Goal: Task Accomplishment & Management: Manage account settings

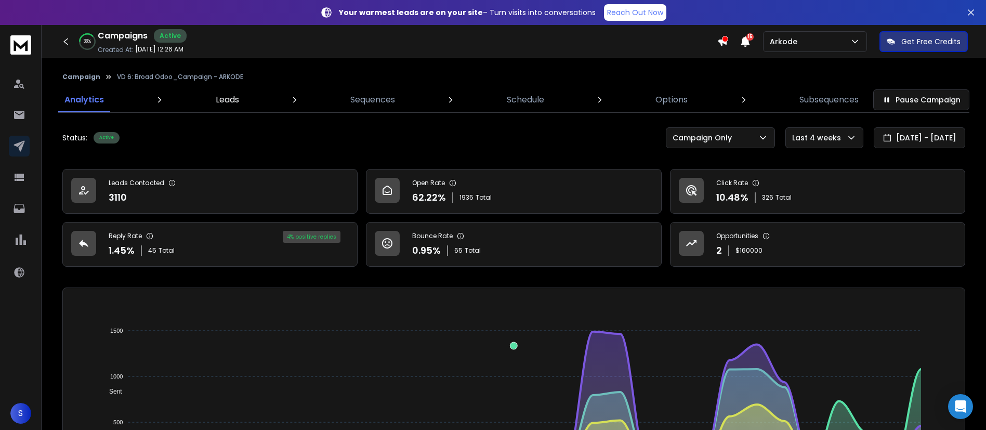
click at [234, 102] on p "Leads" at bounding box center [227, 100] width 23 height 12
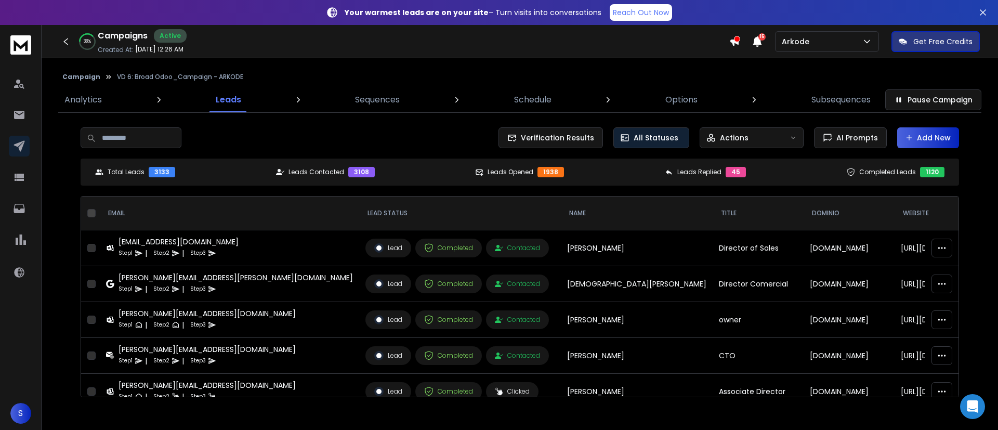
click at [669, 142] on p "All Statuses" at bounding box center [655, 137] width 45 height 10
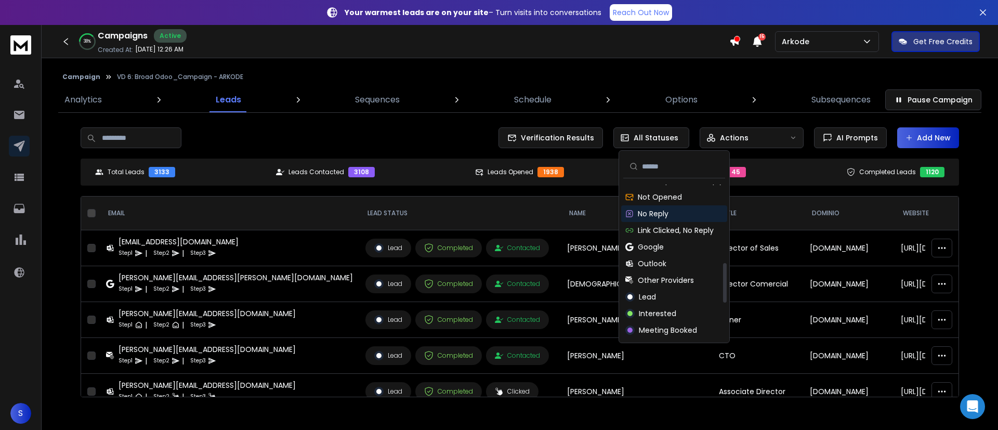
scroll to position [312, 0]
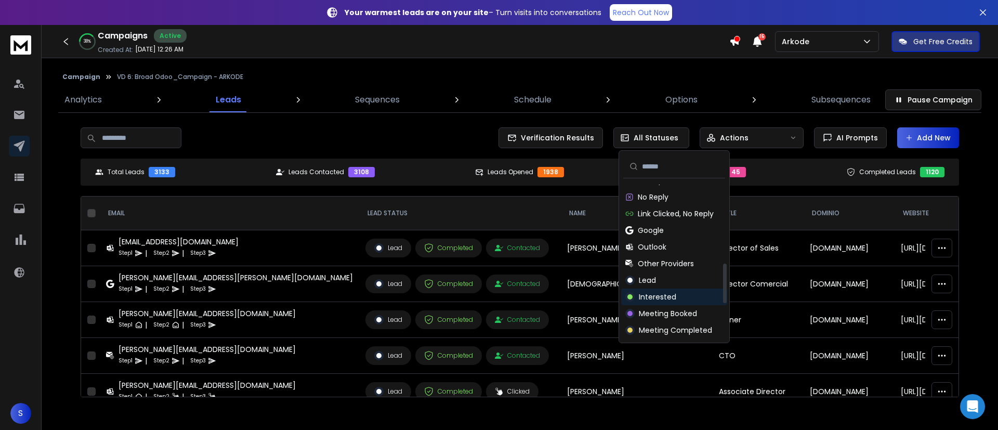
click at [667, 302] on div "Interested" at bounding box center [674, 296] width 106 height 17
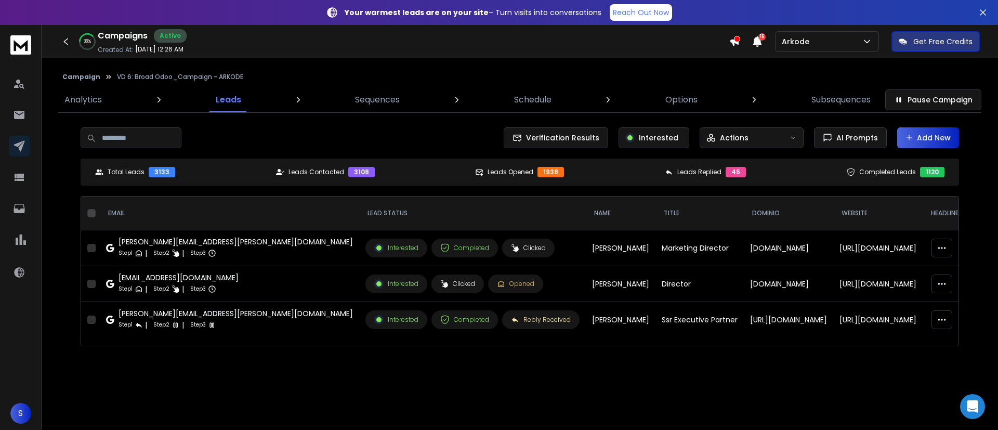
click at [211, 291] on icon at bounding box center [212, 289] width 8 height 8
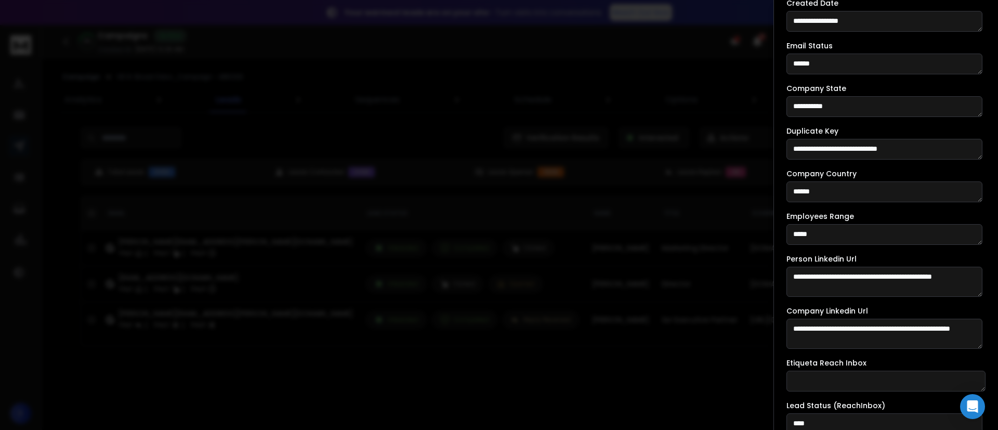
scroll to position [821, 0]
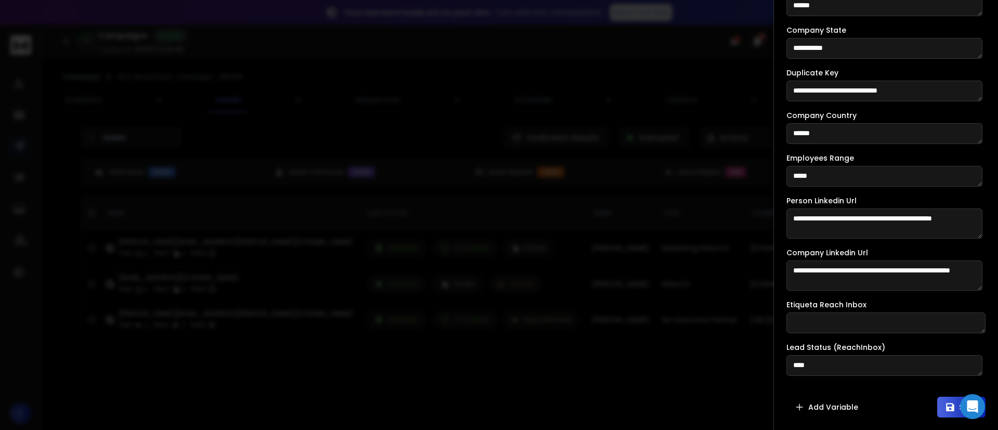
click at [706, 363] on div at bounding box center [499, 215] width 998 height 430
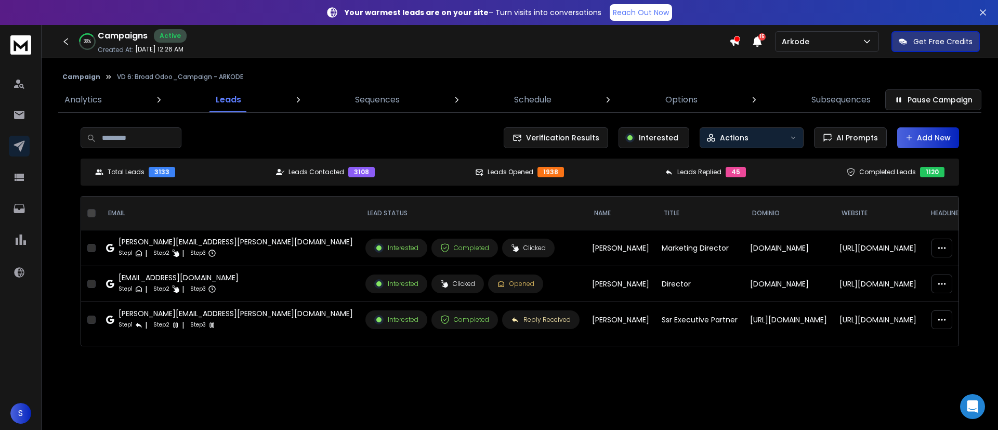
click at [775, 133] on div "Actions" at bounding box center [745, 137] width 79 height 10
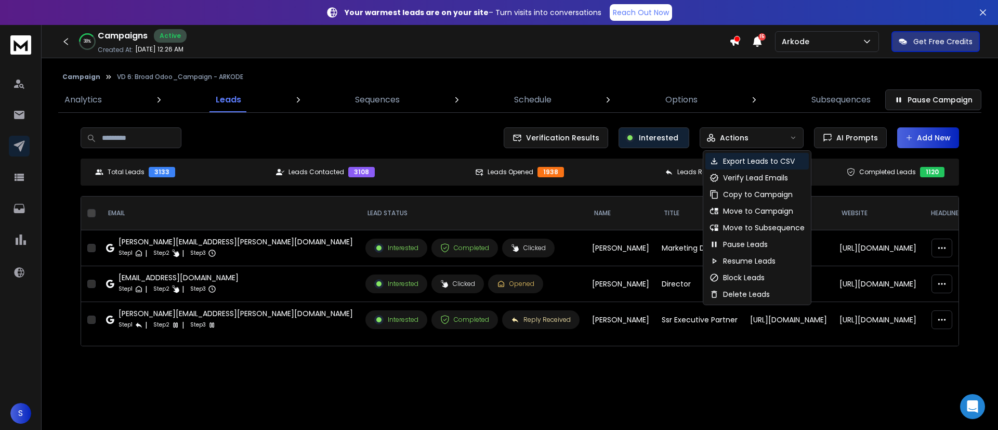
click at [671, 142] on p "Interested" at bounding box center [658, 137] width 39 height 10
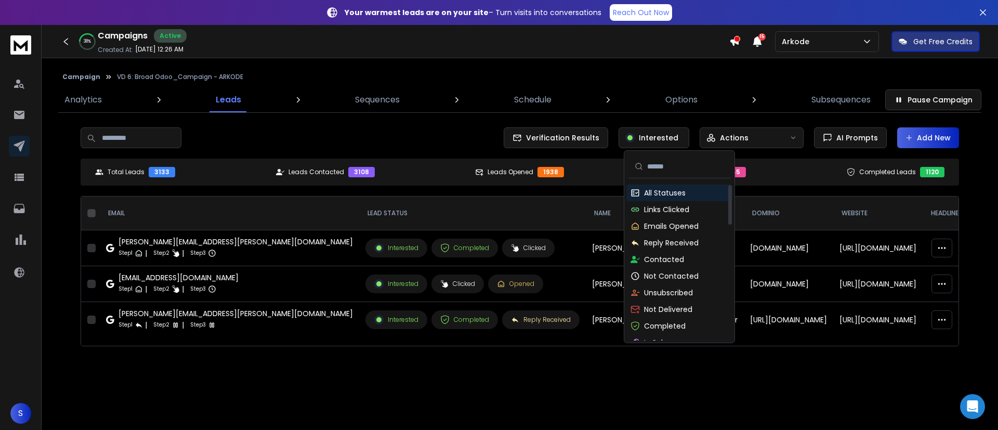
click at [671, 193] on p "All Statuses" at bounding box center [665, 193] width 42 height 10
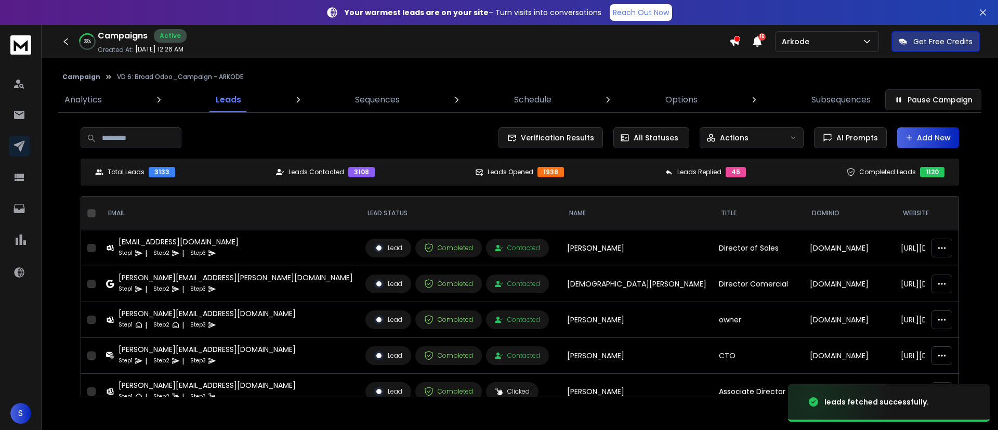
click at [119, 137] on input at bounding box center [131, 137] width 101 height 21
paste input "**********"
type input "**********"
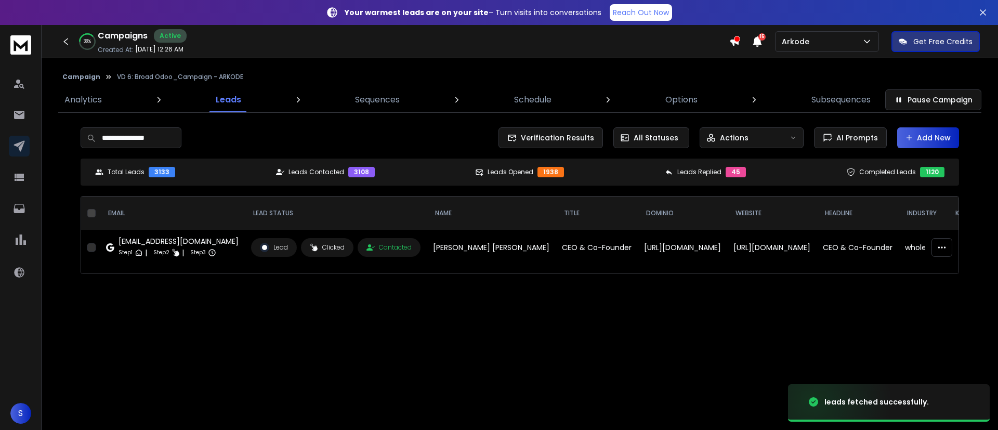
click at [366, 251] on div "Contacted" at bounding box center [388, 247] width 45 height 8
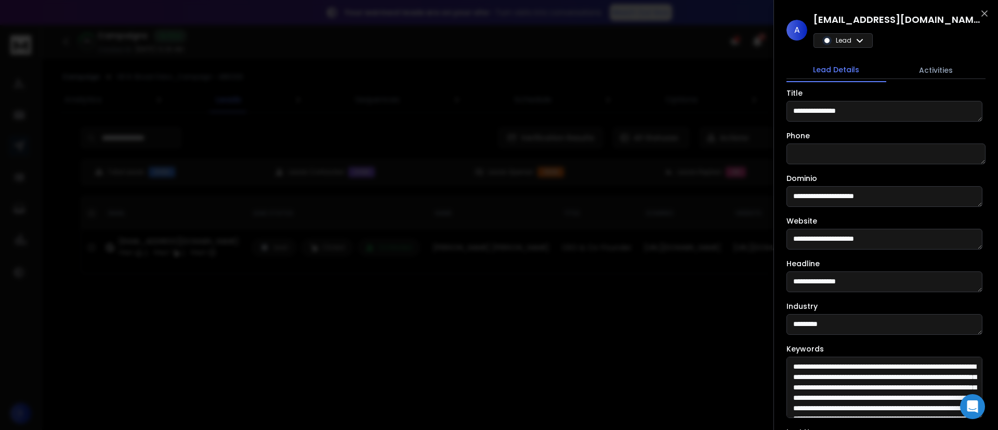
click at [866, 44] on body "**********" at bounding box center [499, 215] width 998 height 430
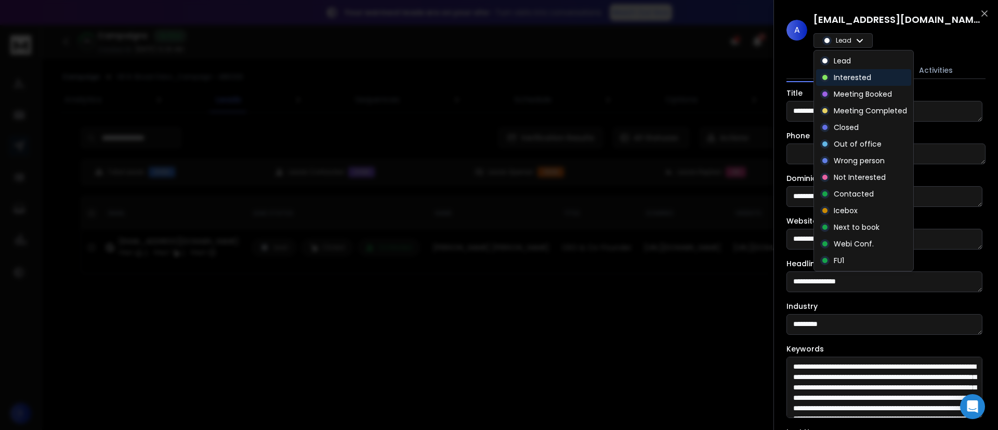
click at [863, 75] on p "Interested" at bounding box center [851, 77] width 37 height 10
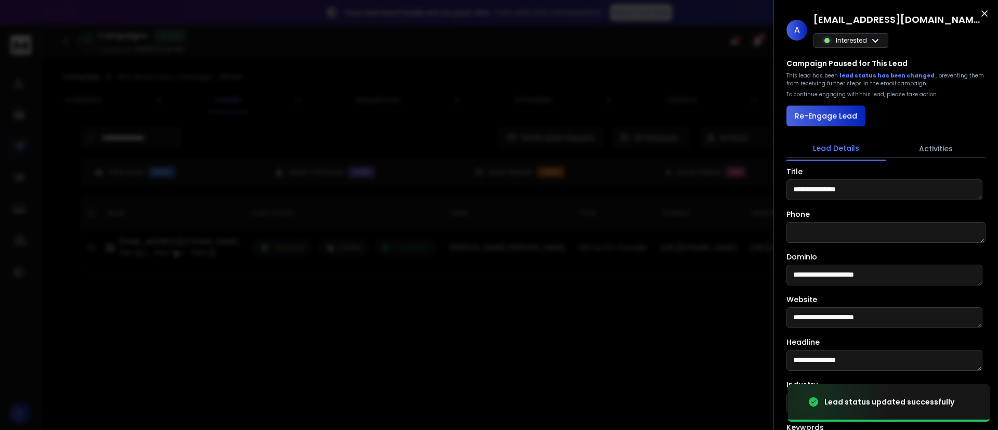
click at [981, 10] on icon "button" at bounding box center [984, 13] width 10 height 10
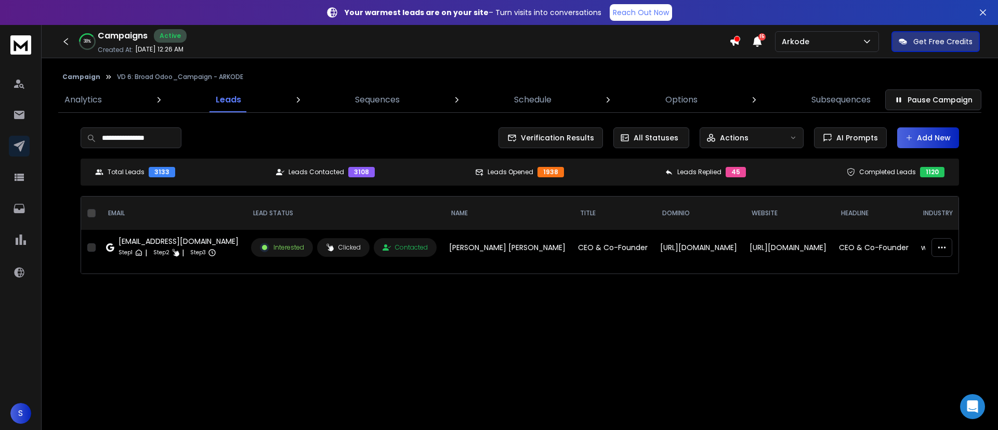
click at [260, 252] on div "Interested" at bounding box center [282, 247] width 44 height 9
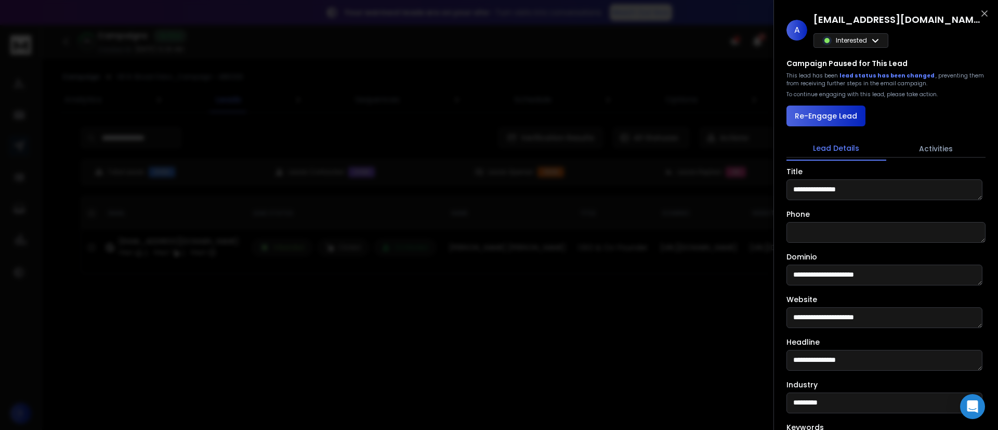
click at [871, 43] on body "**********" at bounding box center [499, 215] width 998 height 430
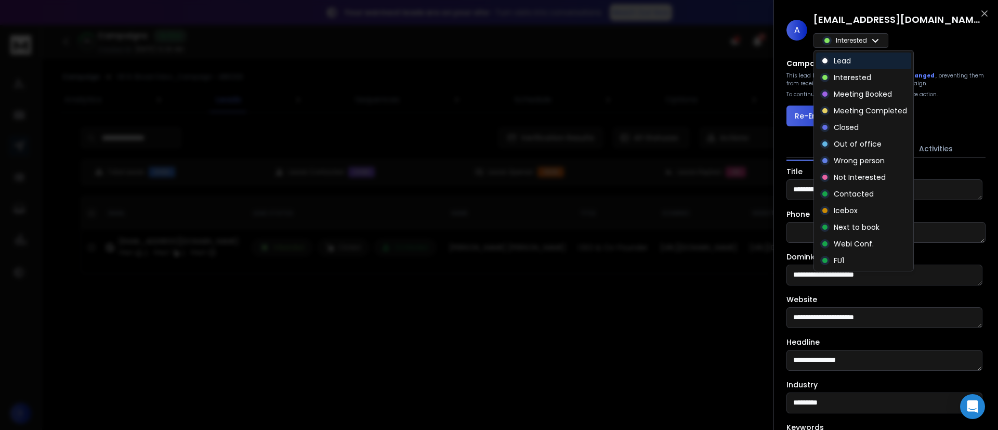
click at [850, 61] on p "Lead" at bounding box center [841, 61] width 17 height 10
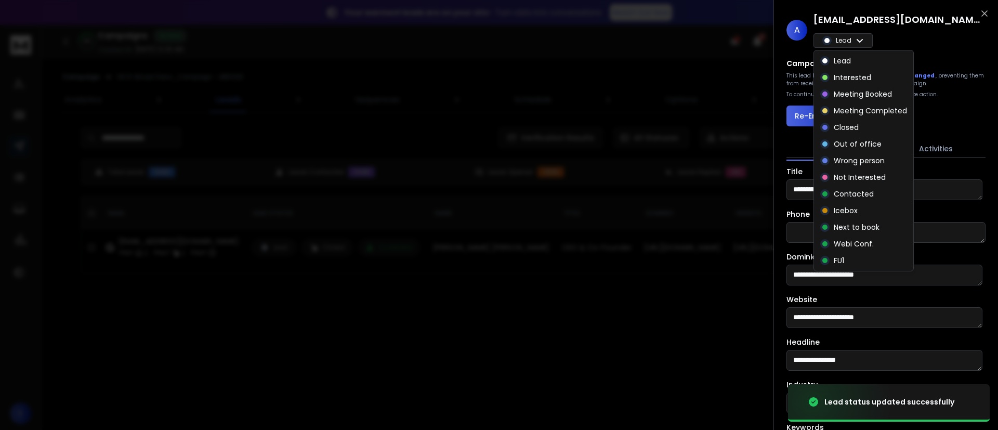
click at [862, 42] on body "**********" at bounding box center [499, 215] width 998 height 430
click at [854, 76] on p "Interested" at bounding box center [851, 77] width 37 height 10
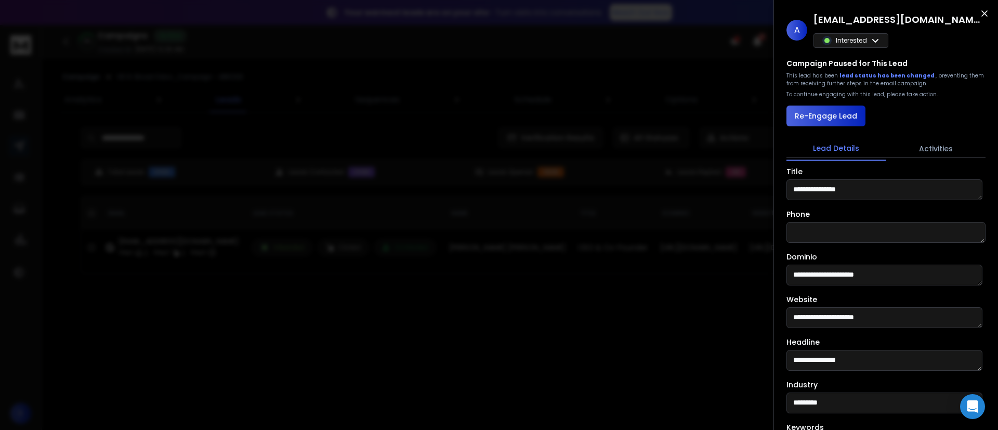
click at [982, 13] on icon "button" at bounding box center [984, 13] width 5 height 5
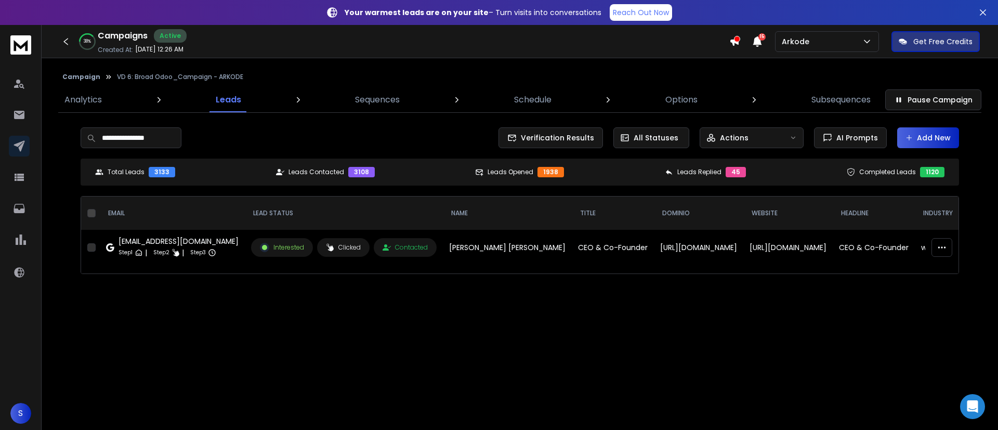
click at [148, 139] on input "**********" at bounding box center [131, 137] width 101 height 21
click at [175, 132] on input "**********" at bounding box center [131, 137] width 101 height 21
click at [309, 135] on div "Verification Results All Statuses Actions AI Prompts Add New" at bounding box center [520, 137] width 878 height 21
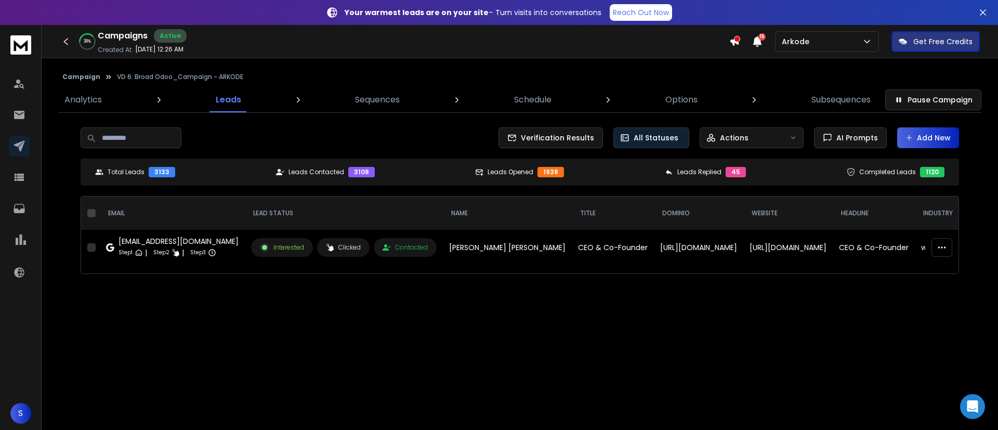
click at [654, 138] on p "All Statuses" at bounding box center [655, 137] width 45 height 10
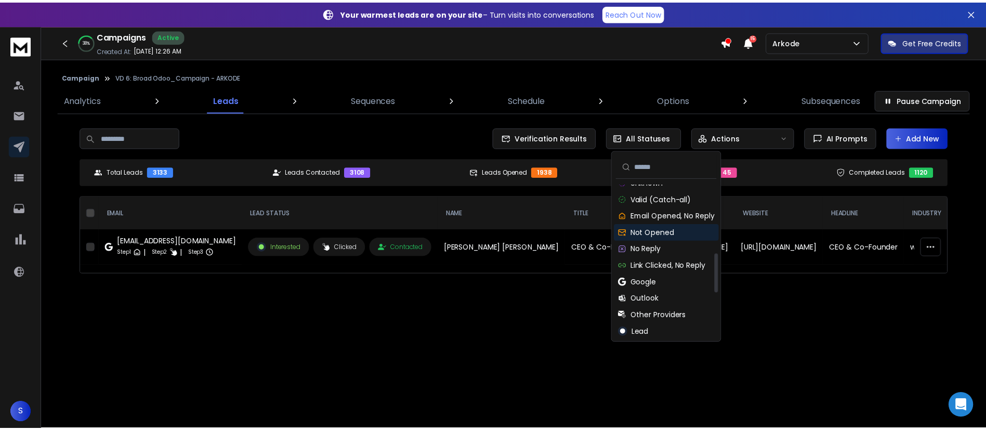
scroll to position [364, 0]
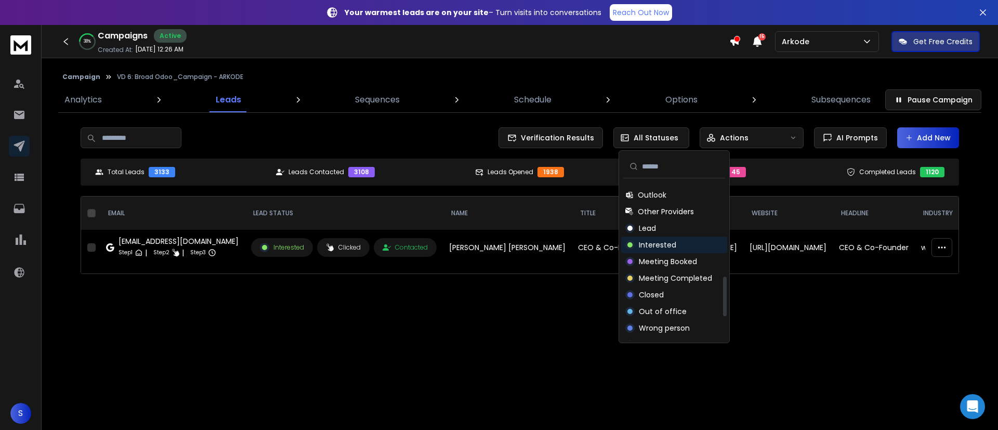
click at [653, 247] on p "Interested" at bounding box center [657, 245] width 37 height 10
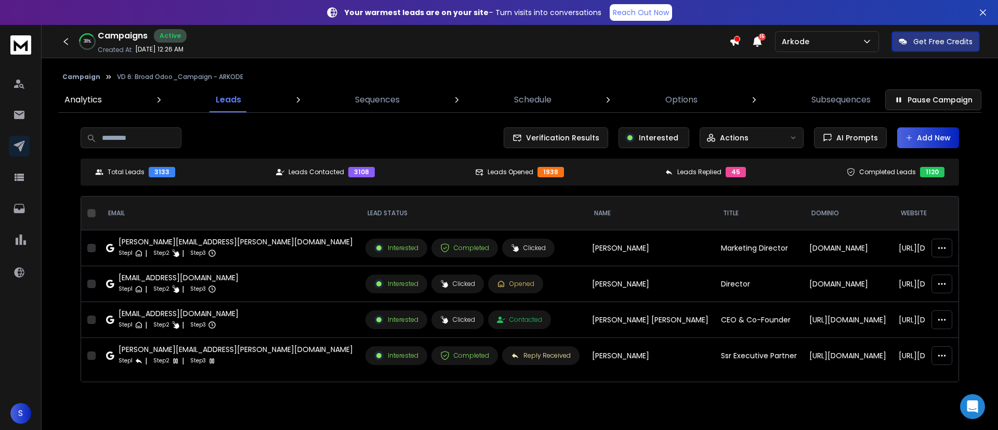
click at [94, 103] on p "Analytics" at bounding box center [82, 100] width 37 height 12
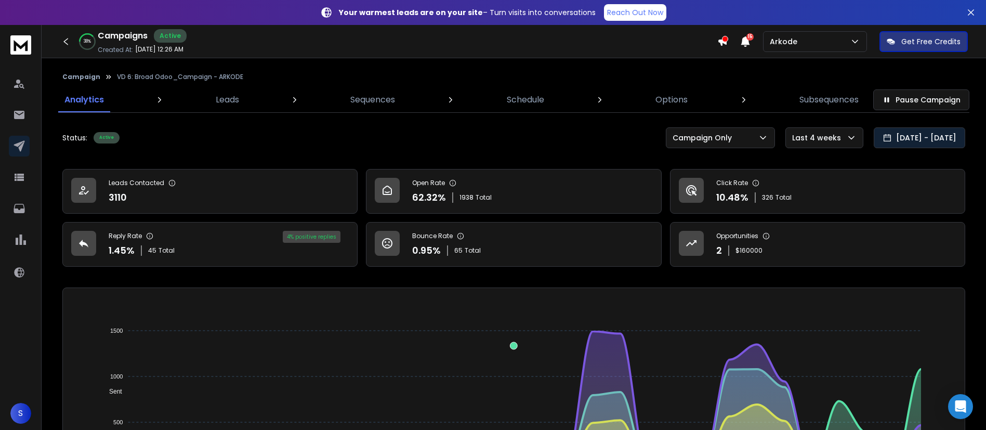
click at [880, 138] on button "[DATE] - [DATE]" at bounding box center [918, 137] width 91 height 21
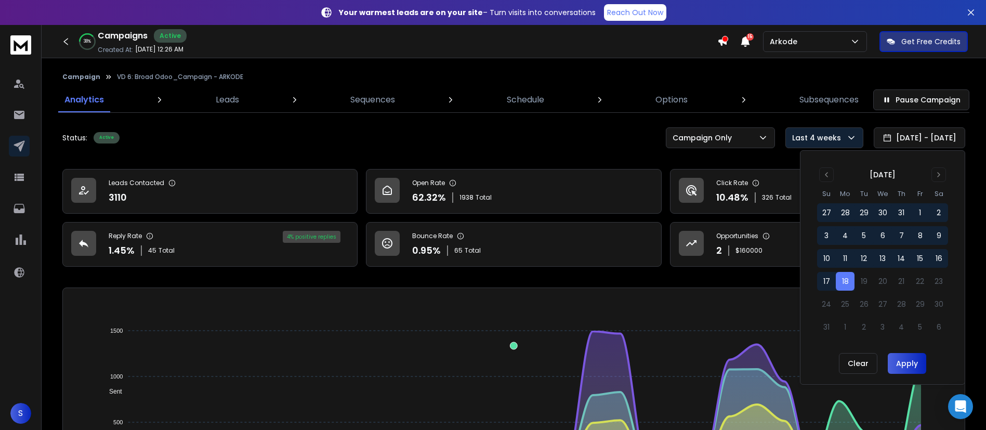
click at [813, 139] on div "Last 4 weeks" at bounding box center [824, 137] width 64 height 10
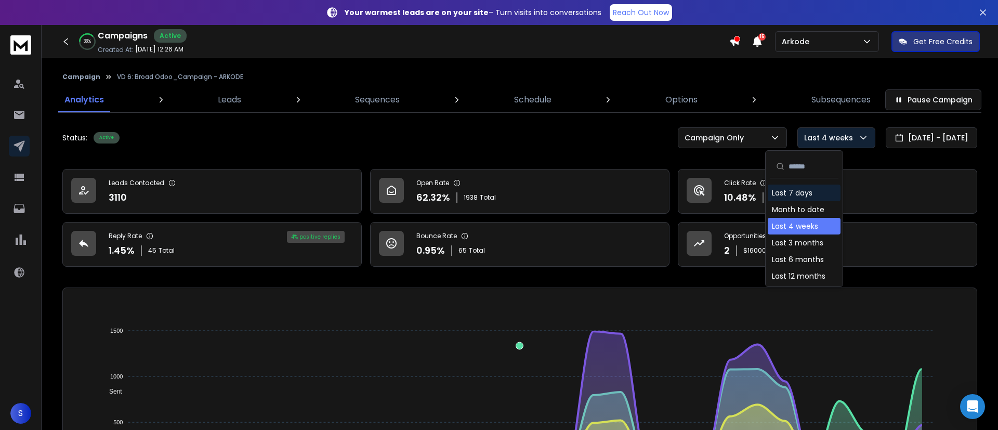
click at [813, 139] on p "Last 4 weeks" at bounding box center [830, 137] width 53 height 10
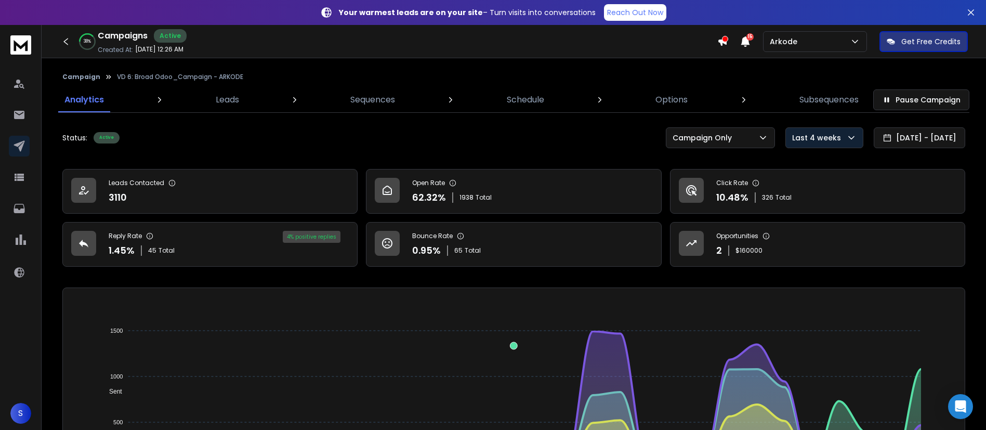
click at [813, 139] on div "Last 4 weeks" at bounding box center [824, 137] width 64 height 10
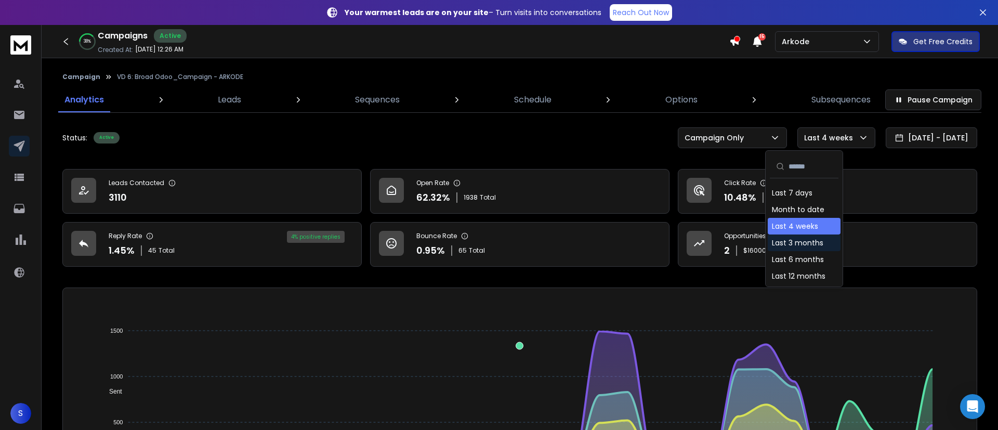
click at [790, 240] on div "Last 3 months" at bounding box center [797, 242] width 51 height 10
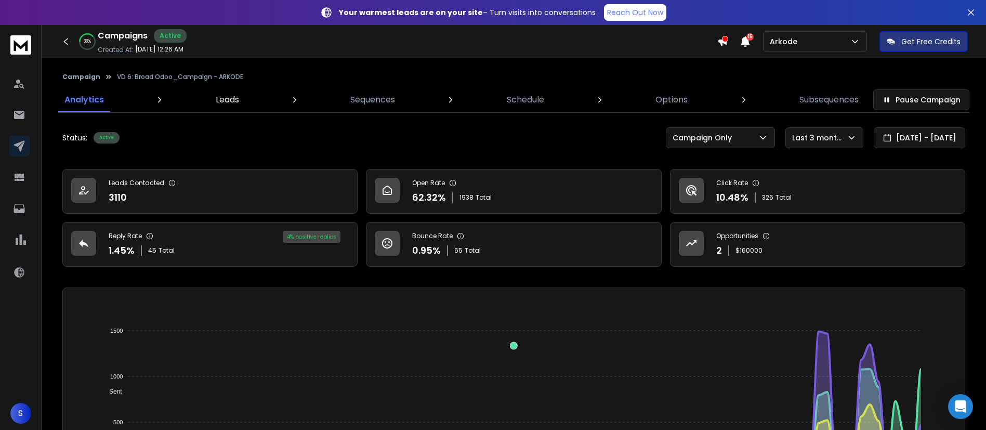
click at [221, 100] on p "Leads" at bounding box center [227, 100] width 23 height 12
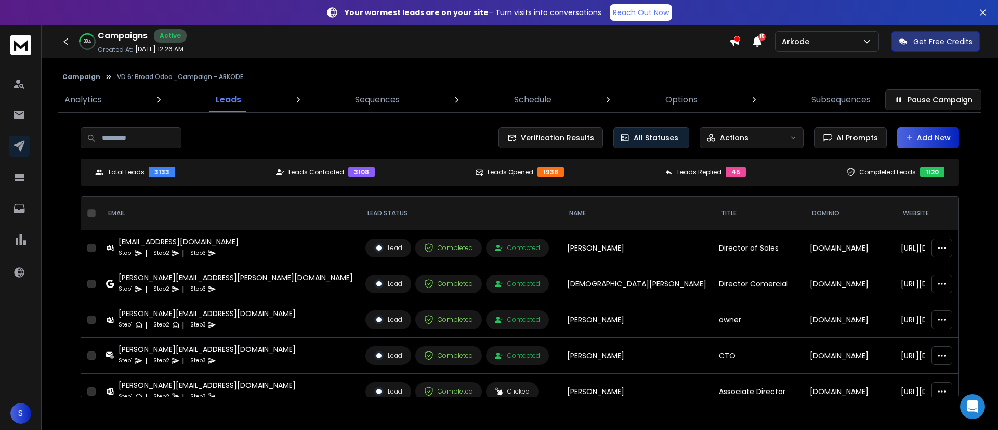
click at [682, 140] on button "All Statuses" at bounding box center [651, 137] width 76 height 21
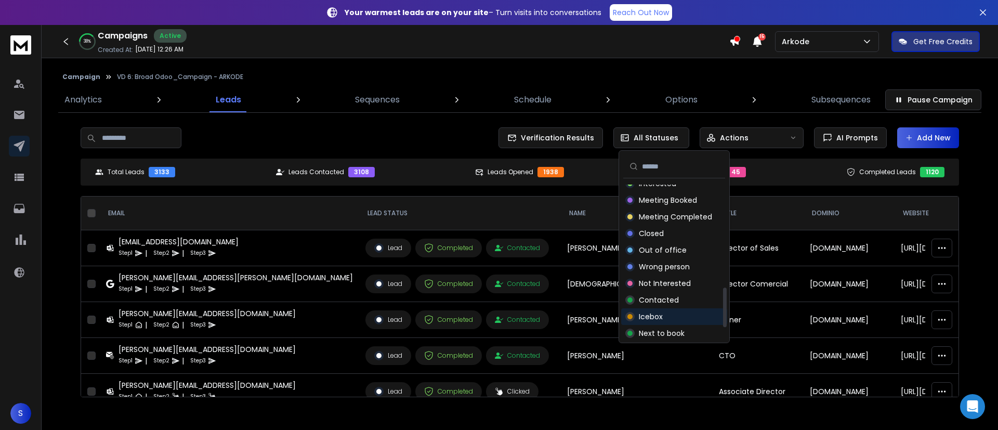
scroll to position [407, 0]
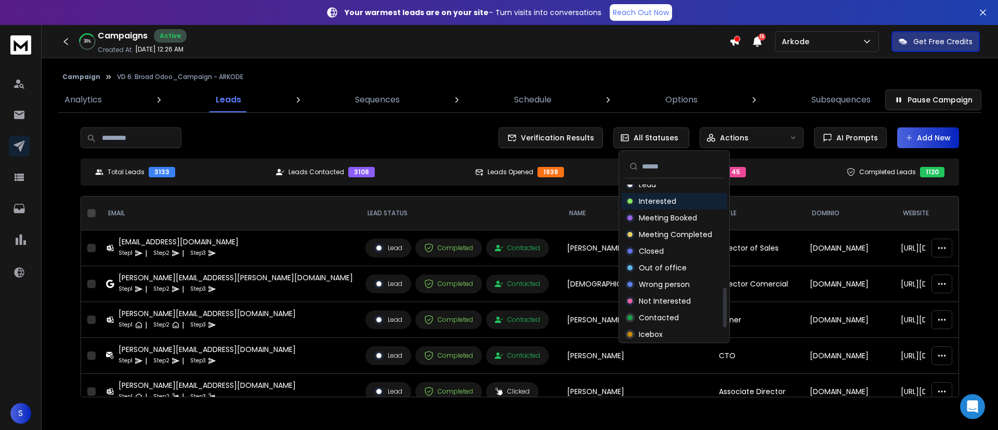
click at [644, 198] on p "Interested" at bounding box center [657, 201] width 37 height 10
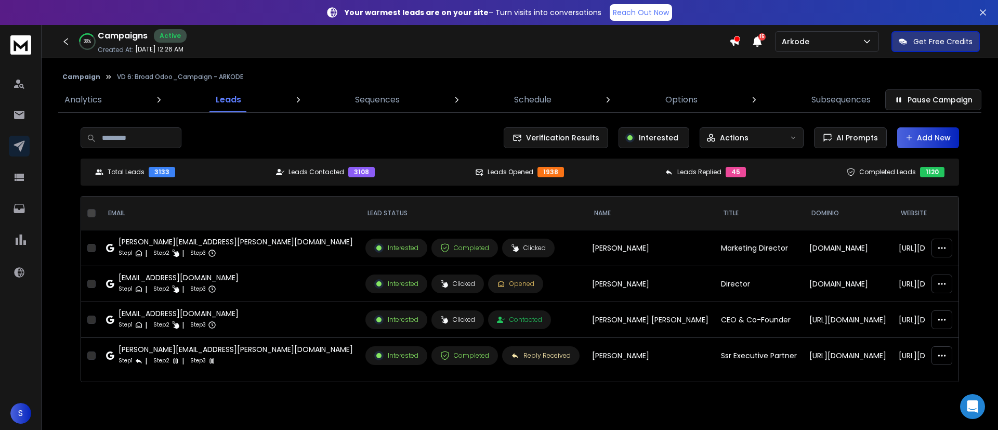
click at [497, 318] on div "Contacted" at bounding box center [519, 319] width 45 height 8
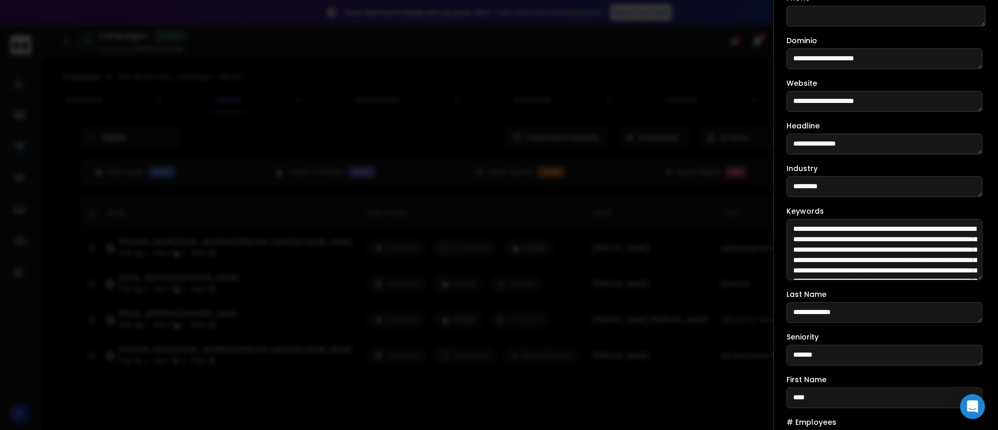
scroll to position [0, 0]
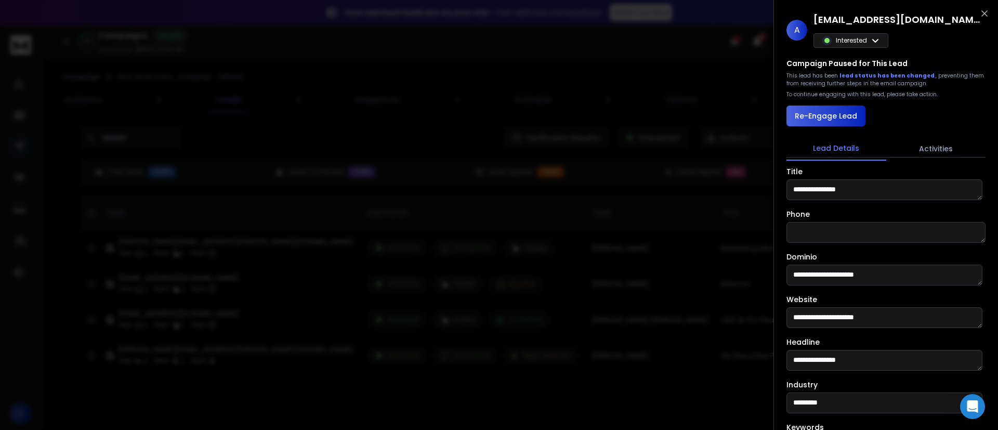
click at [914, 142] on button "Activities" at bounding box center [936, 148] width 100 height 23
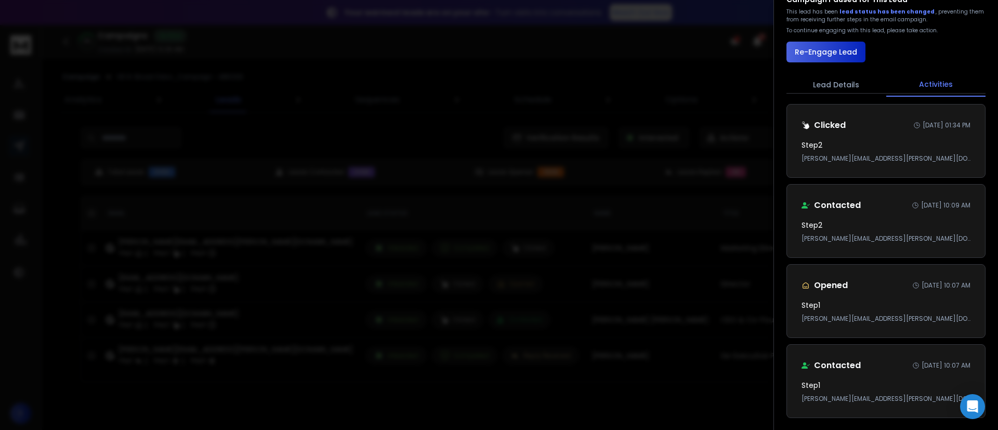
scroll to position [64, 0]
click at [832, 204] on div "Contacted" at bounding box center [830, 204] width 59 height 12
click at [801, 209] on div "Contacted [DATE] 10:09 AM Step 2 [PERSON_NAME][EMAIL_ADDRESS][PERSON_NAME][DOMA…" at bounding box center [885, 220] width 199 height 74
click at [816, 235] on p "[PERSON_NAME][EMAIL_ADDRESS][PERSON_NAME][DOMAIN_NAME]" at bounding box center [885, 238] width 169 height 8
click at [836, 235] on p "[PERSON_NAME][EMAIL_ADDRESS][PERSON_NAME][DOMAIN_NAME]" at bounding box center [885, 238] width 169 height 8
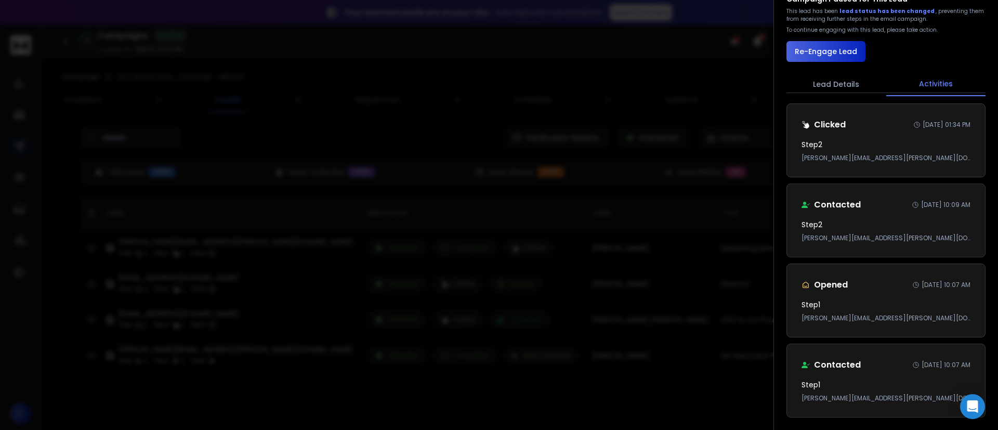
click at [864, 227] on div "Step 2" at bounding box center [885, 224] width 169 height 10
click at [834, 386] on div "Step 1" at bounding box center [885, 384] width 169 height 10
click at [826, 361] on div "Contacted" at bounding box center [830, 365] width 59 height 12
click at [836, 286] on div "Opened" at bounding box center [824, 285] width 46 height 12
click at [819, 114] on div "Clicked [DATE] 01:34 PM Step 2 [PERSON_NAME][EMAIL_ADDRESS][PERSON_NAME][DOMAIN…" at bounding box center [885, 140] width 199 height 74
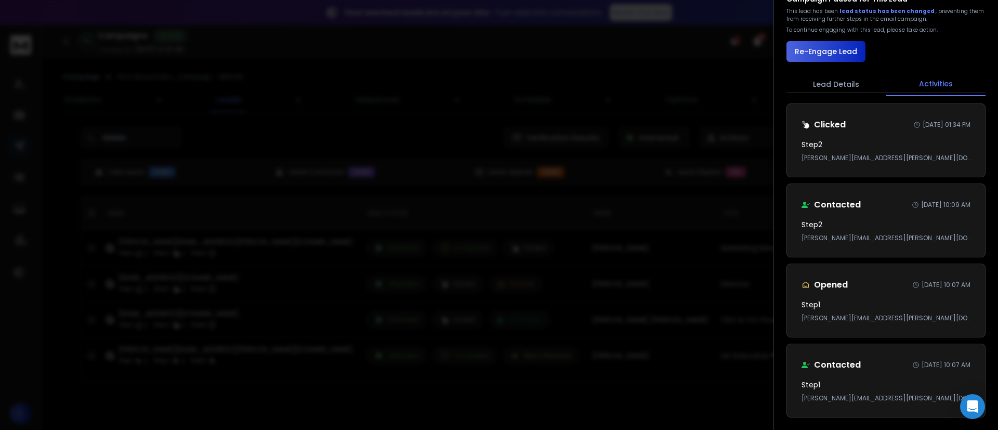
click at [820, 122] on div "Clicked" at bounding box center [823, 124] width 44 height 12
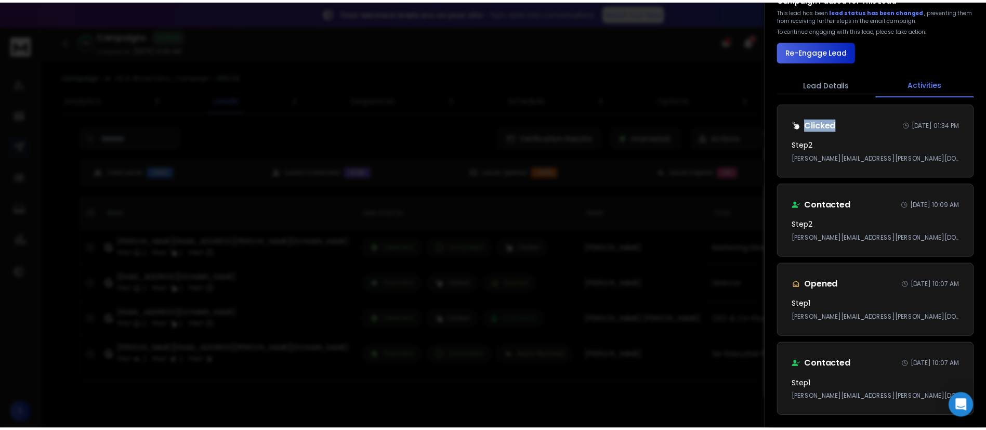
scroll to position [0, 0]
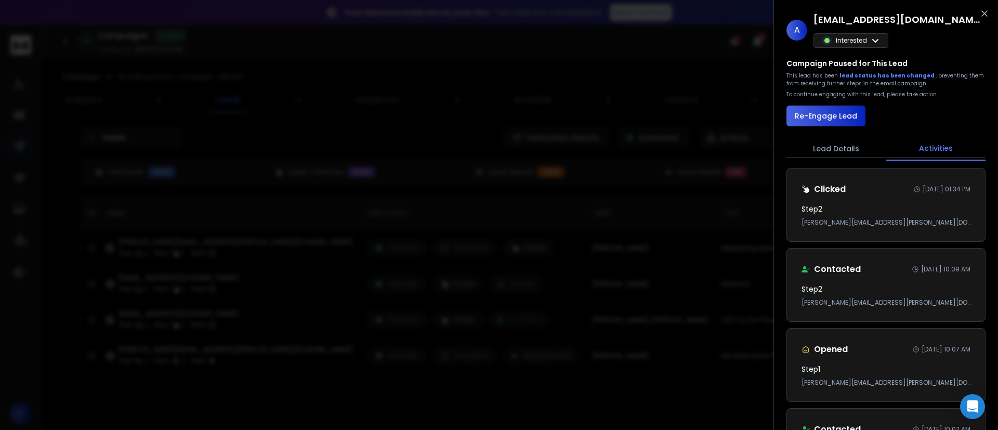
click at [927, 130] on div "A [EMAIL_ADDRESS][DOMAIN_NAME] Interested Campaign Paused for This Lead This le…" at bounding box center [885, 246] width 199 height 469
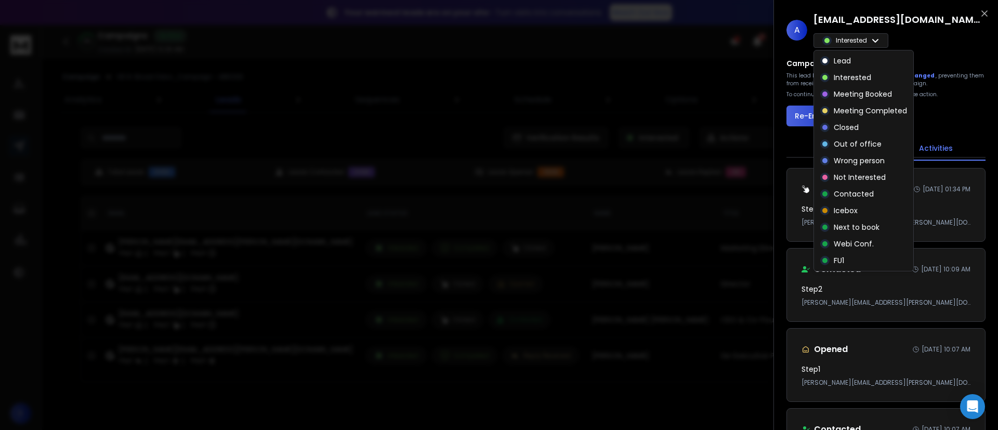
click at [879, 41] on body "Your warmest leads are on your site – Turn visits into conversations Reach Out …" at bounding box center [499, 215] width 998 height 430
click at [928, 36] on div at bounding box center [499, 215] width 998 height 430
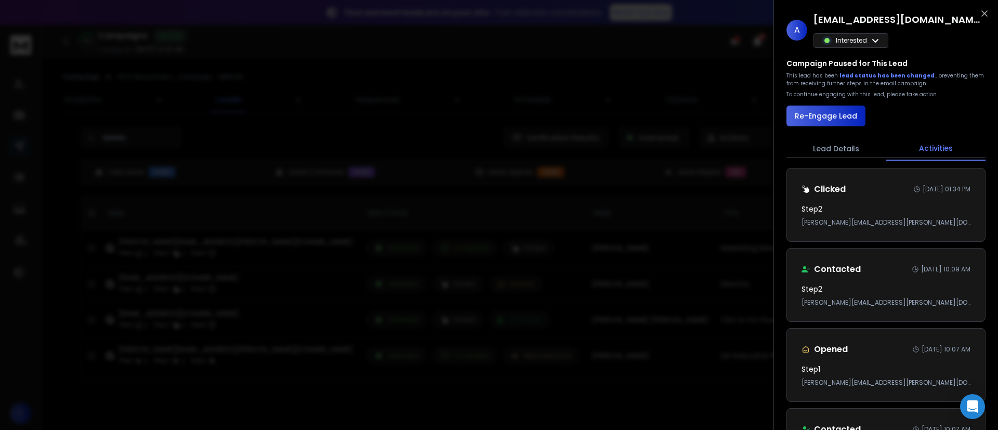
click at [880, 43] on body "Your warmest leads are on your site – Turn visits into conversations Reach Out …" at bounding box center [499, 215] width 998 height 430
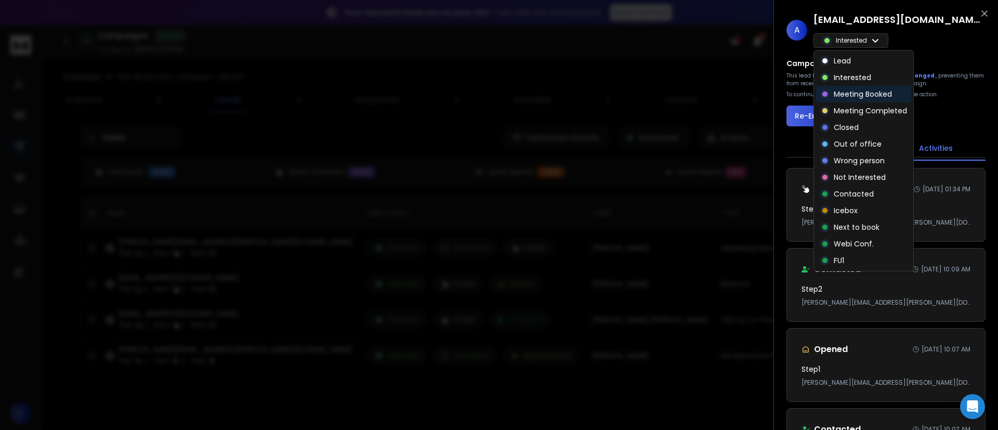
click at [870, 98] on p "Meeting Booked" at bounding box center [862, 94] width 58 height 10
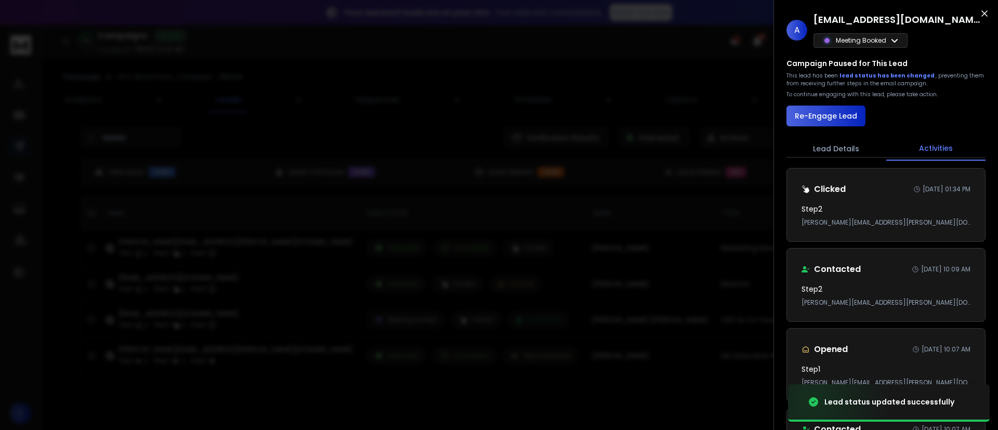
click at [979, 11] on icon "button" at bounding box center [984, 13] width 10 height 10
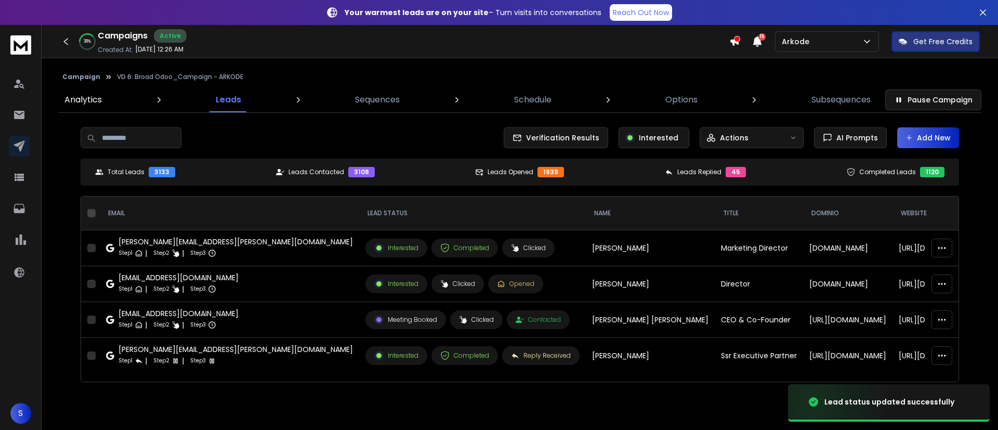
click at [76, 103] on p "Analytics" at bounding box center [82, 100] width 37 height 12
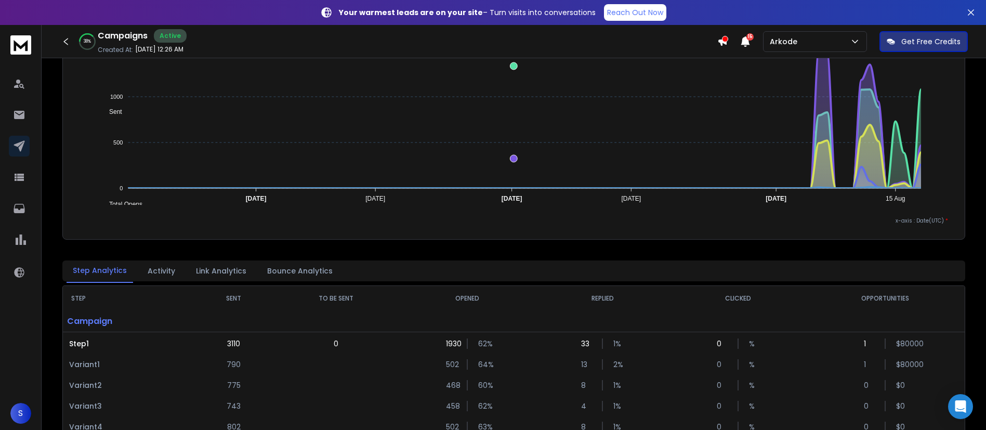
scroll to position [437, 0]
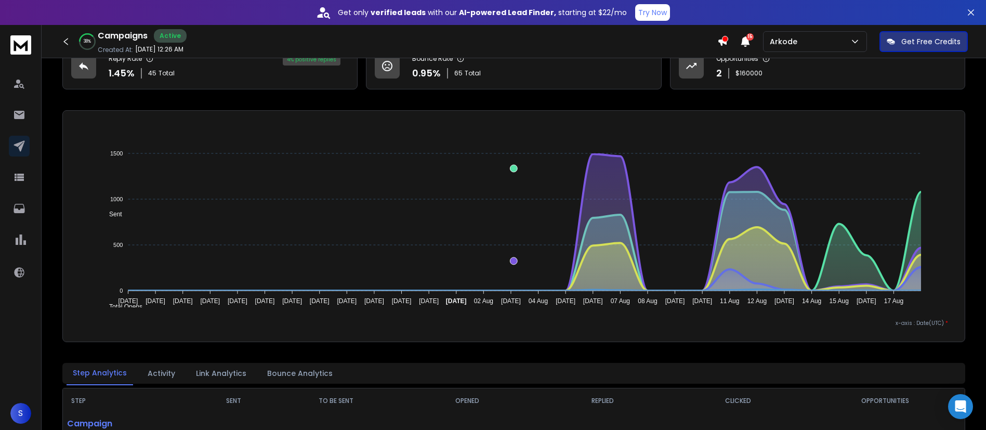
scroll to position [437, 0]
